Goal: Task Accomplishment & Management: Use online tool/utility

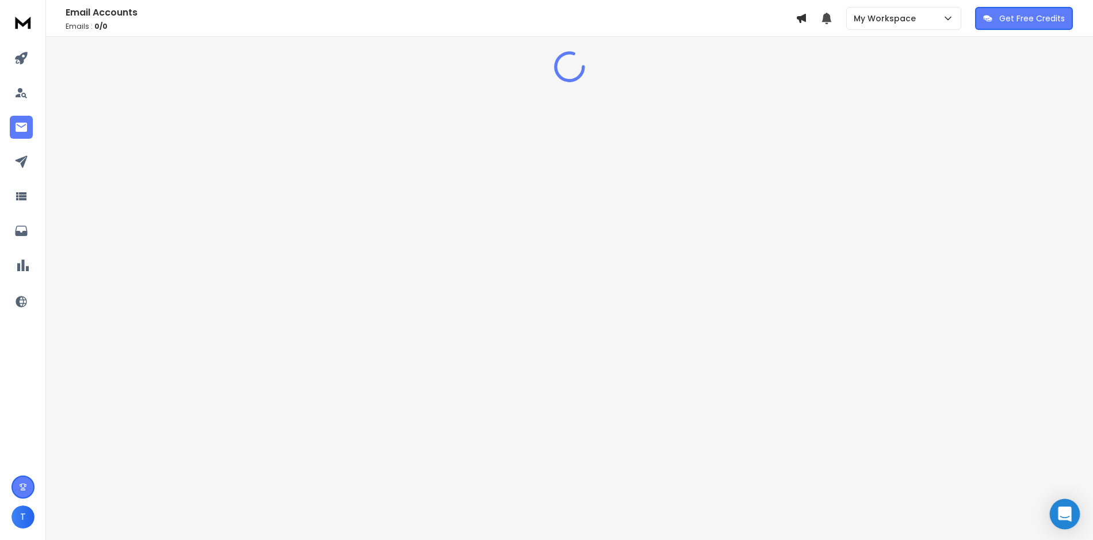
click at [1070, 509] on icon "Open Intercom Messenger" at bounding box center [1064, 513] width 15 height 15
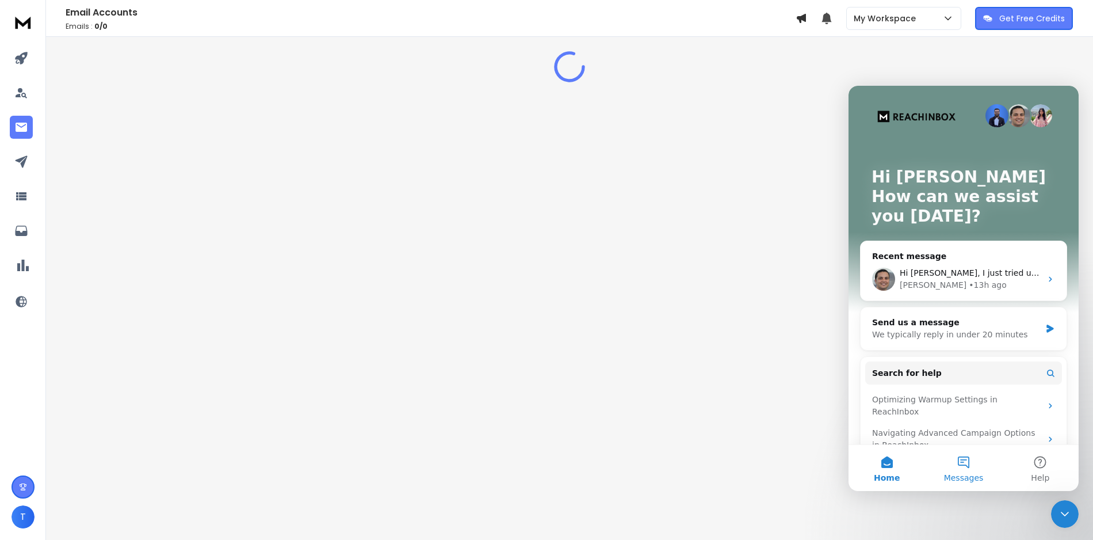
click at [964, 461] on button "Messages" at bounding box center [963, 468] width 76 height 46
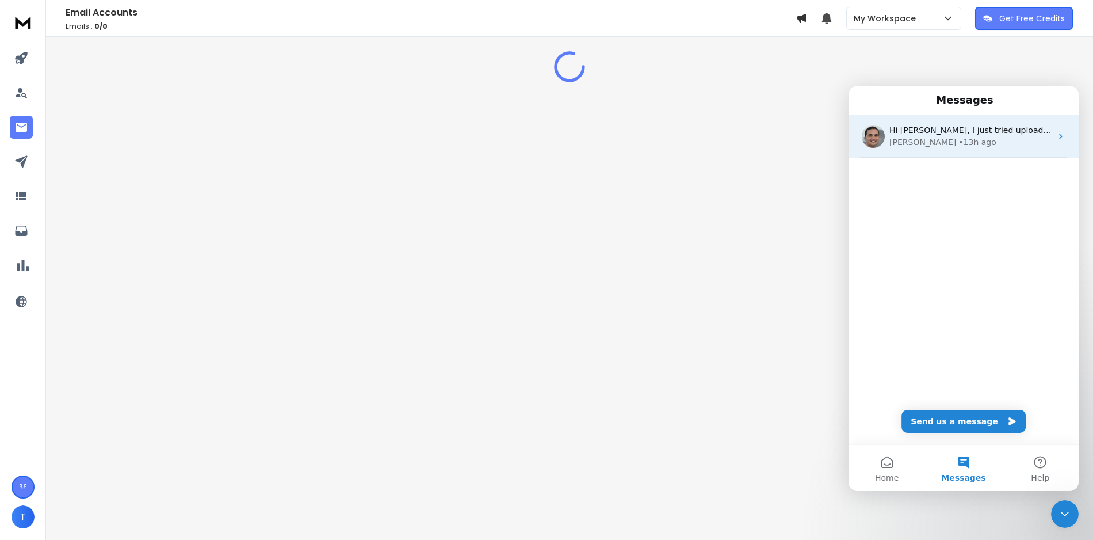
click at [966, 141] on div "[PERSON_NAME] • 13h ago" at bounding box center [970, 142] width 162 height 12
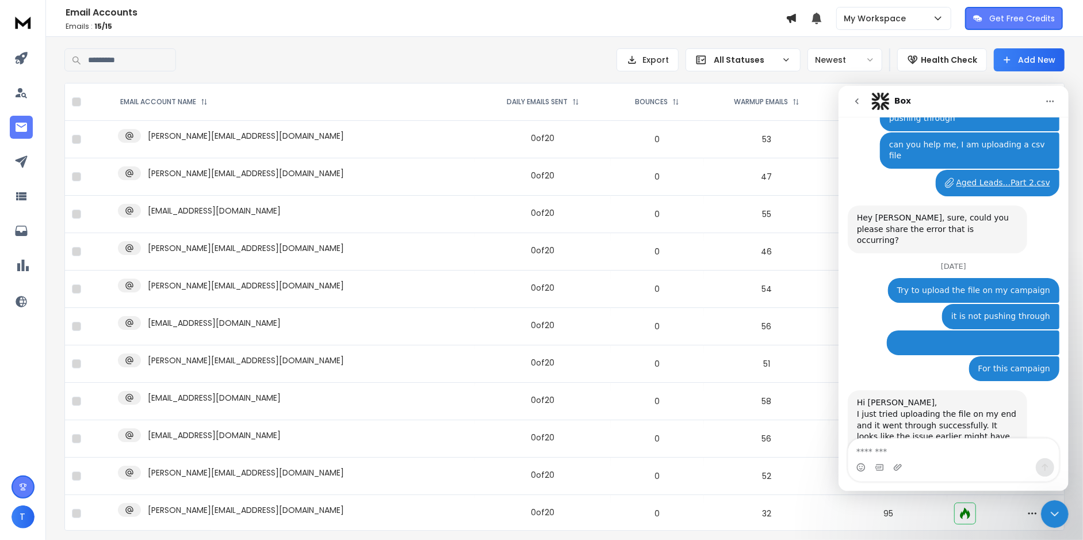
scroll to position [579, 0]
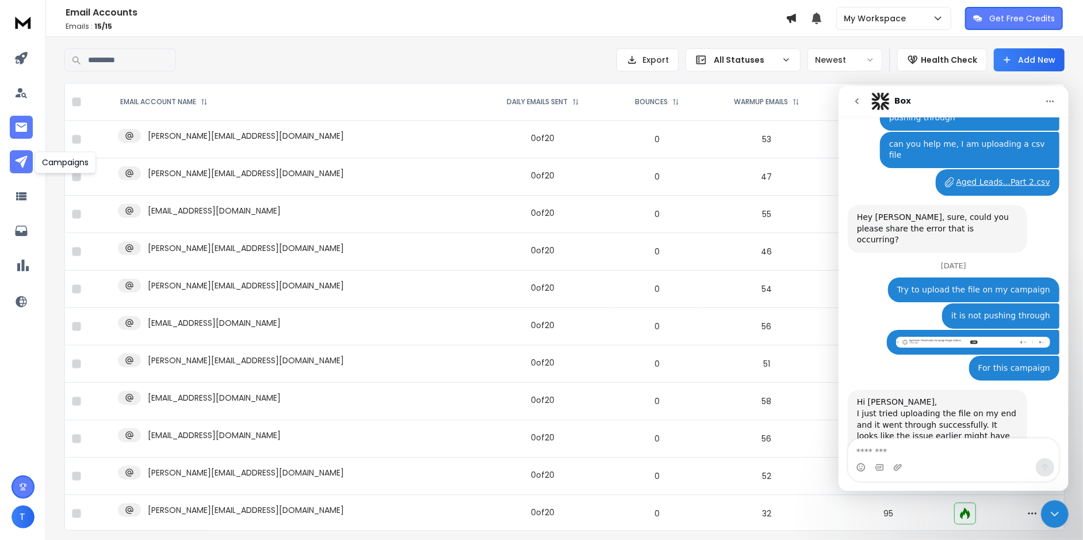
click at [20, 164] on icon at bounding box center [21, 162] width 14 height 14
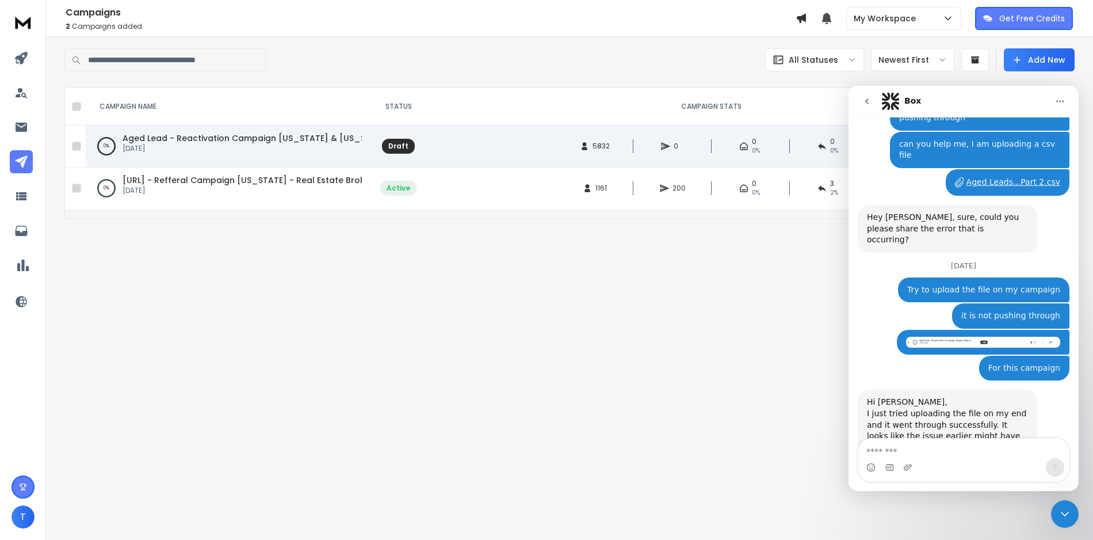
click at [537, 145] on div "5832 0 0 0% 0 0%" at bounding box center [711, 146] width 562 height 18
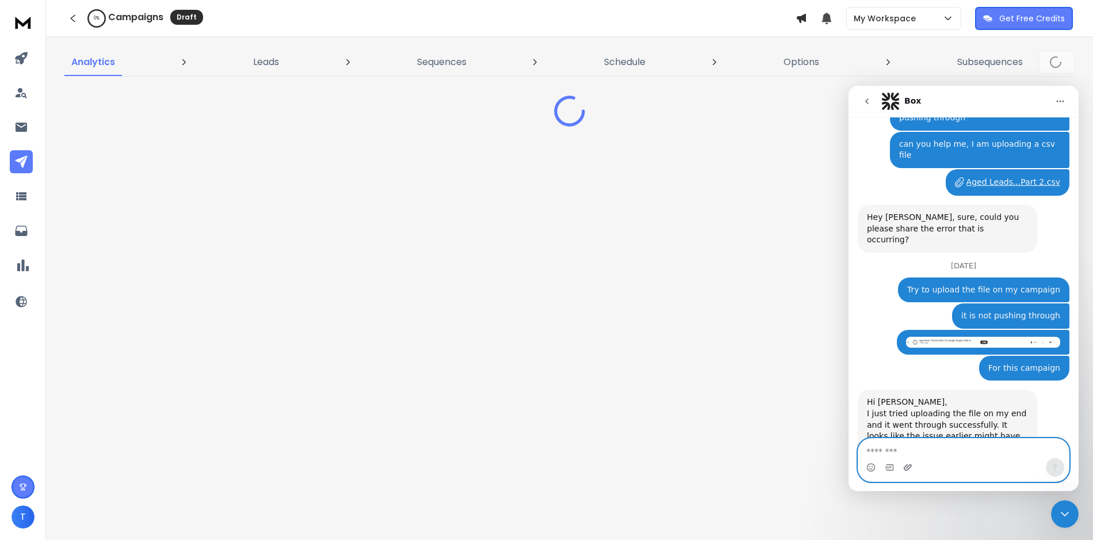
click at [908, 464] on icon "Upload attachment" at bounding box center [907, 466] width 9 height 9
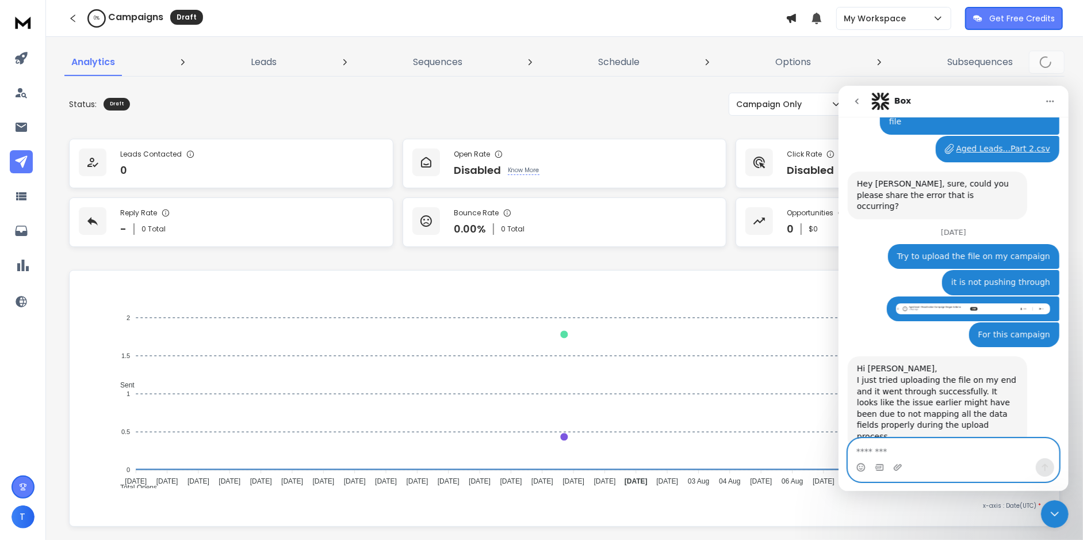
scroll to position [614, 0]
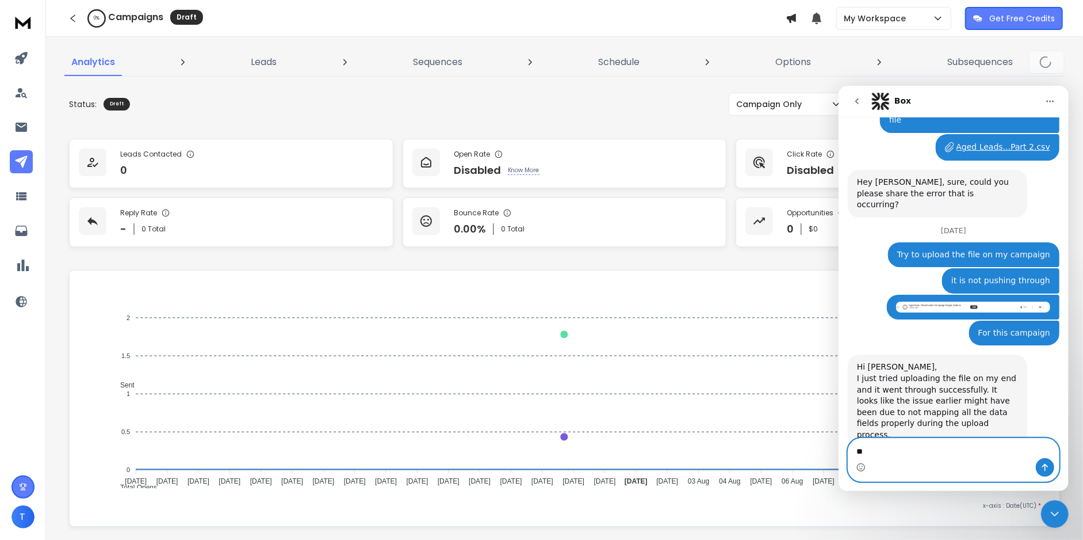
type textarea "*"
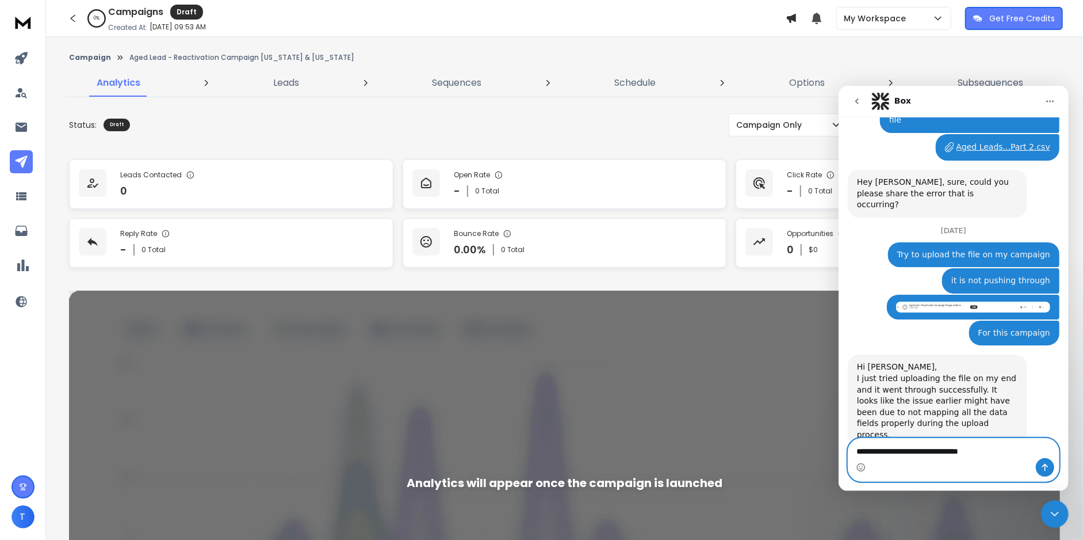
type textarea "**********"
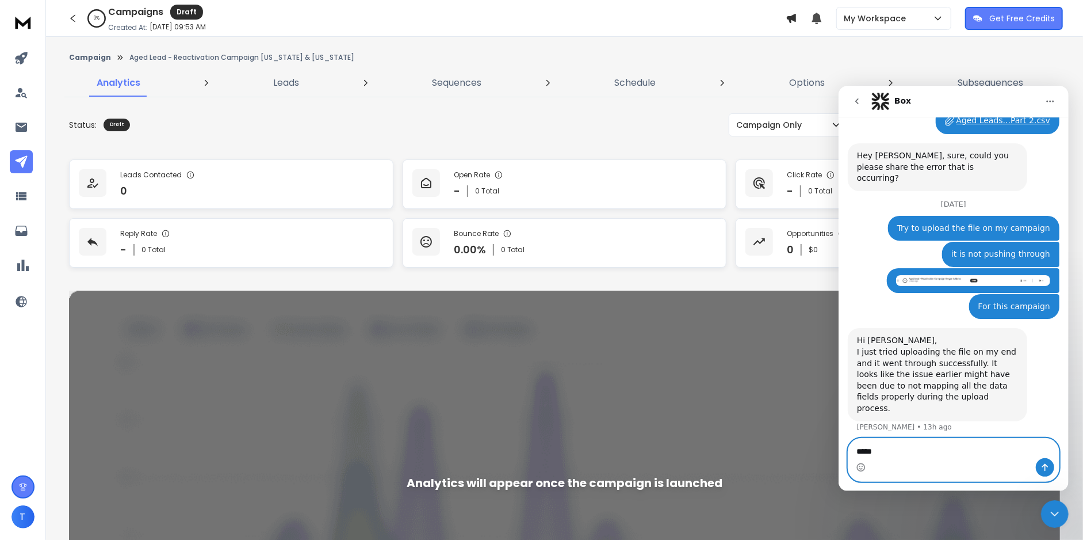
type textarea "******"
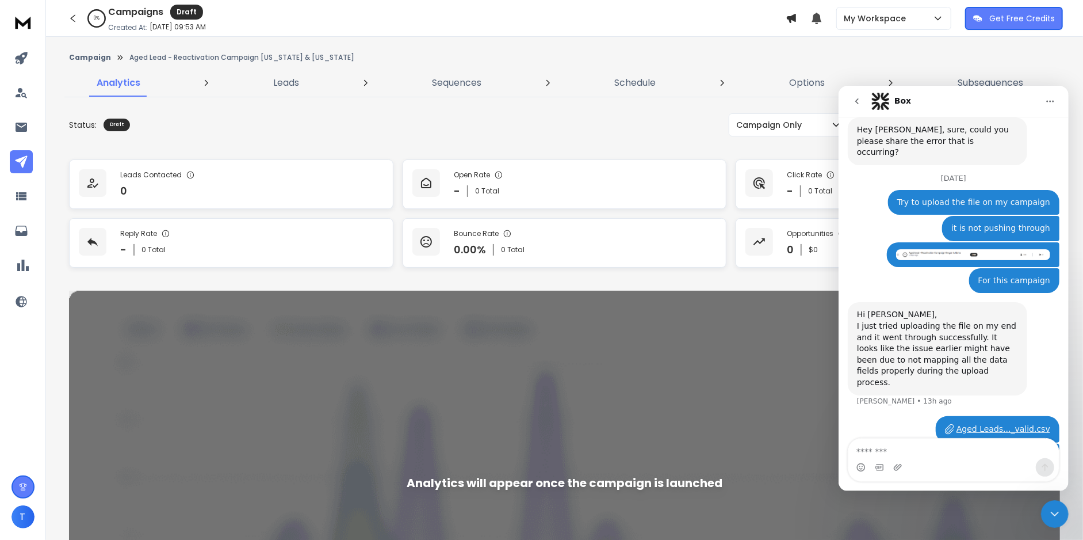
click at [1061, 517] on icon "Close Intercom Messenger" at bounding box center [1054, 513] width 14 height 14
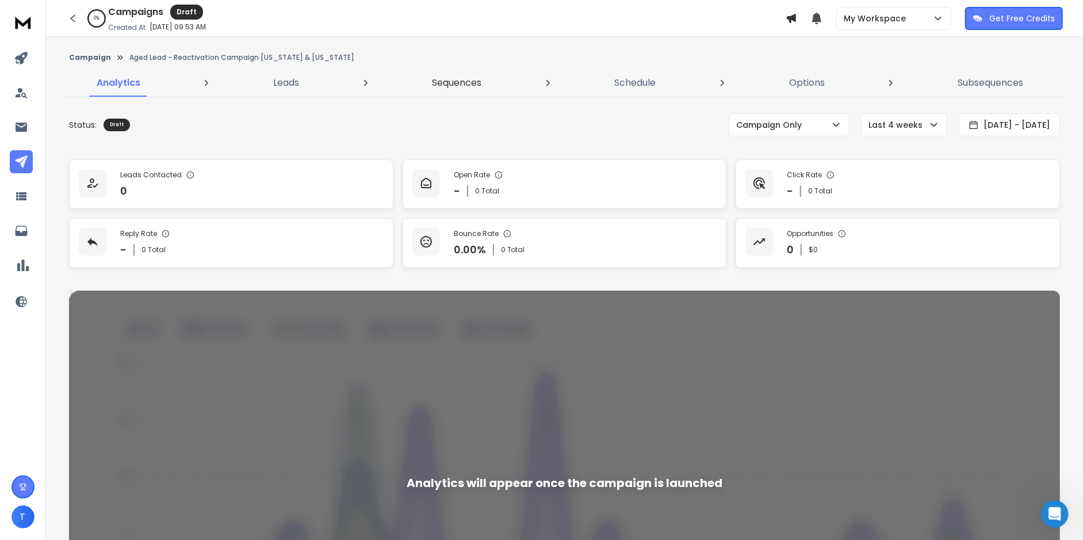
click at [433, 85] on p "Sequences" at bounding box center [456, 83] width 49 height 14
click at [438, 83] on p "Sequences" at bounding box center [456, 83] width 49 height 14
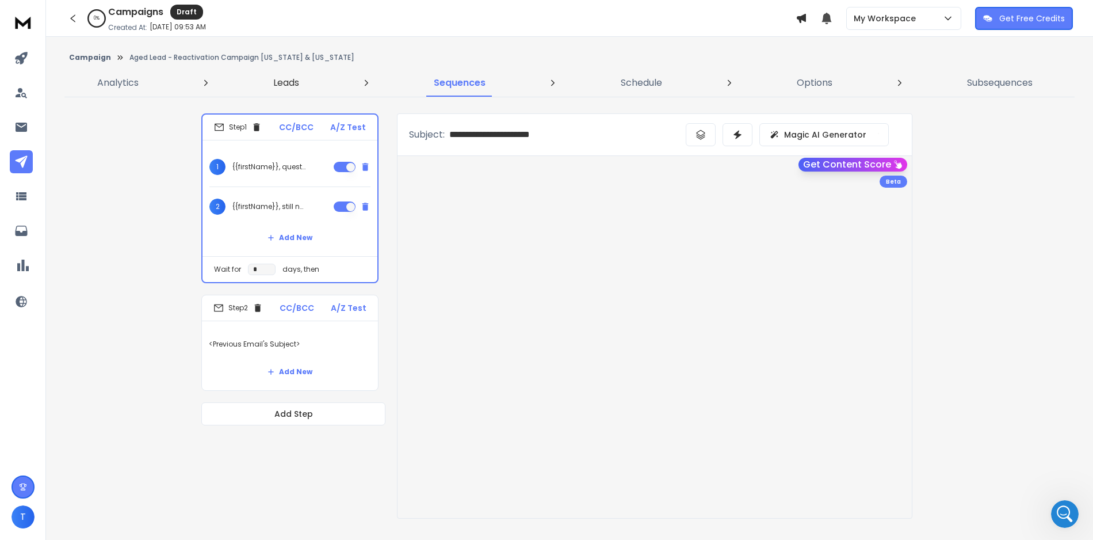
click at [284, 87] on p "Leads" at bounding box center [286, 83] width 26 height 14
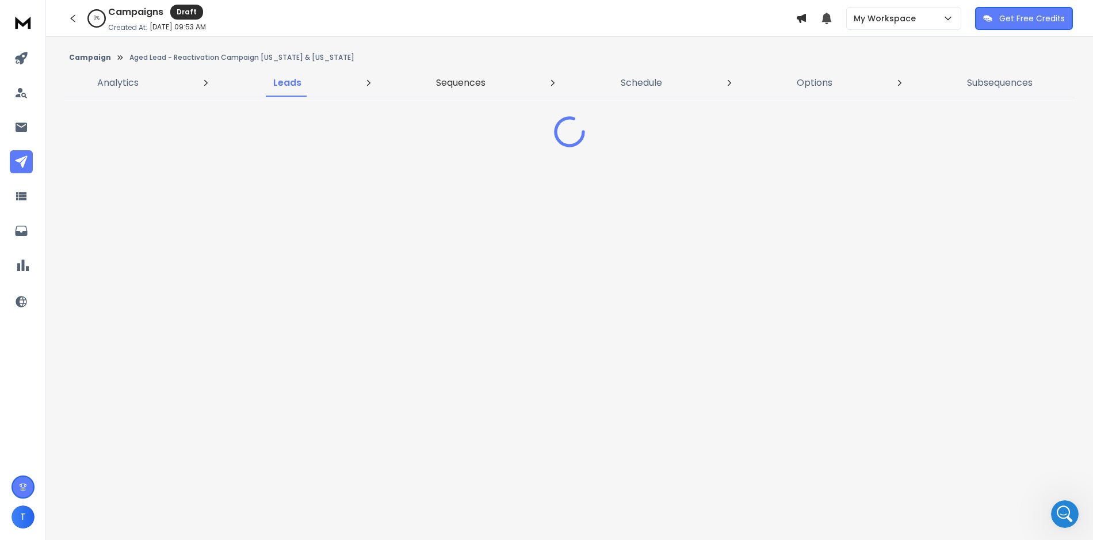
click at [431, 85] on link "Sequences" at bounding box center [460, 83] width 63 height 28
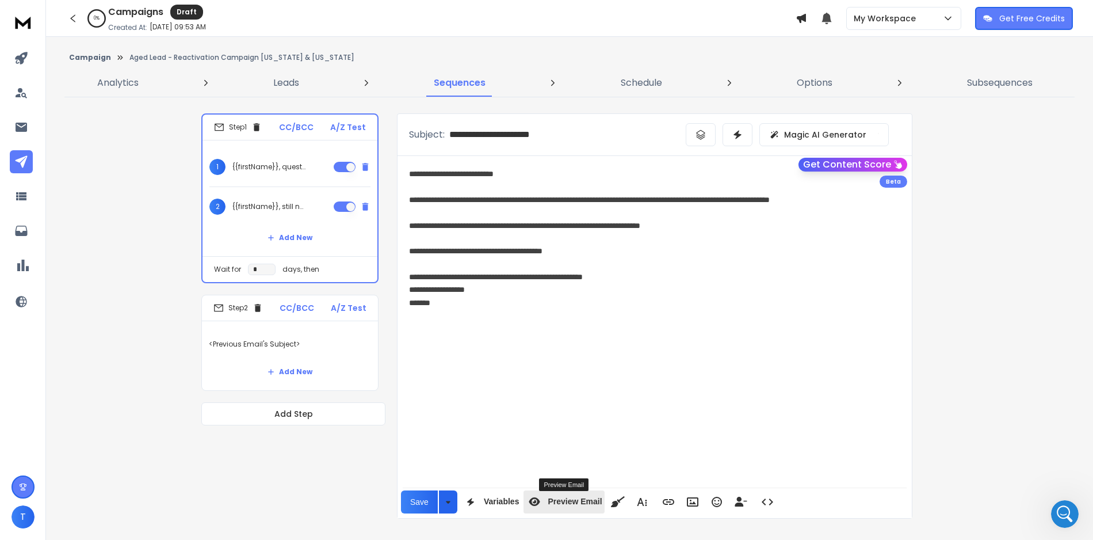
click at [576, 503] on span "Preview Email" at bounding box center [574, 501] width 59 height 10
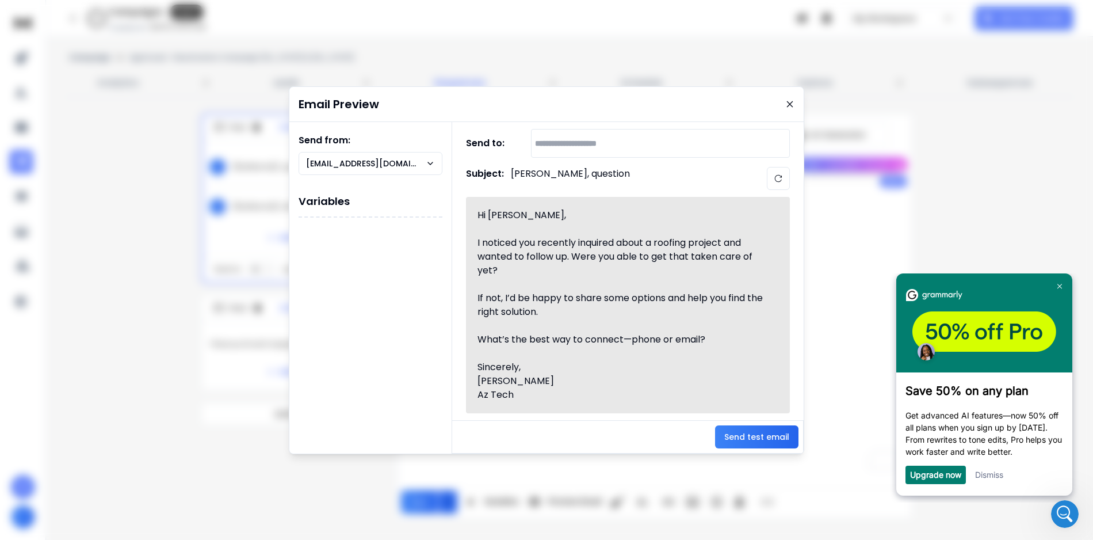
click at [785, 106] on icon at bounding box center [789, 104] width 9 height 9
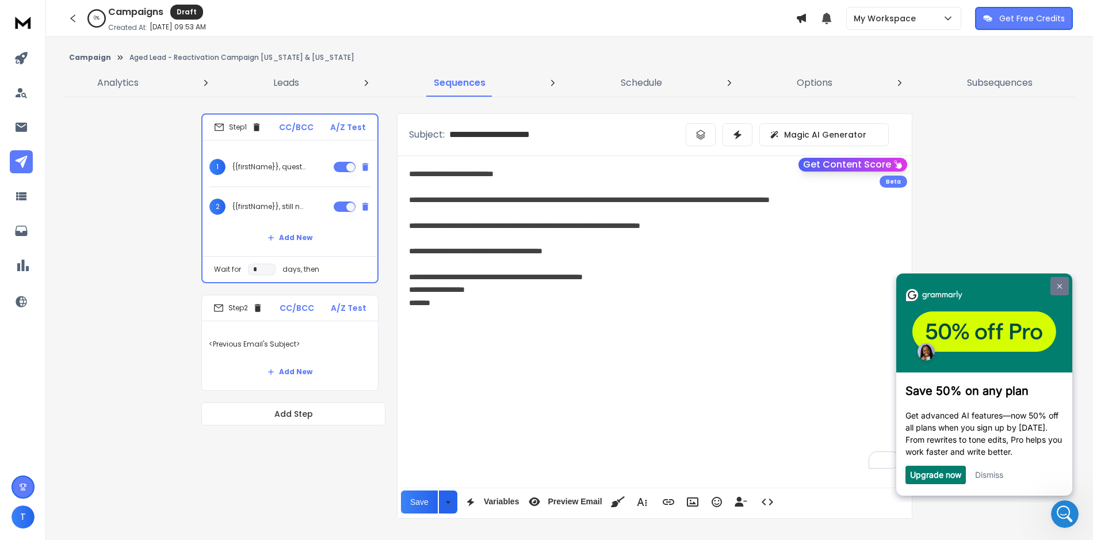
click at [1063, 284] on link at bounding box center [1059, 285] width 18 height 18
